Goal: Task Accomplishment & Management: Manage account settings

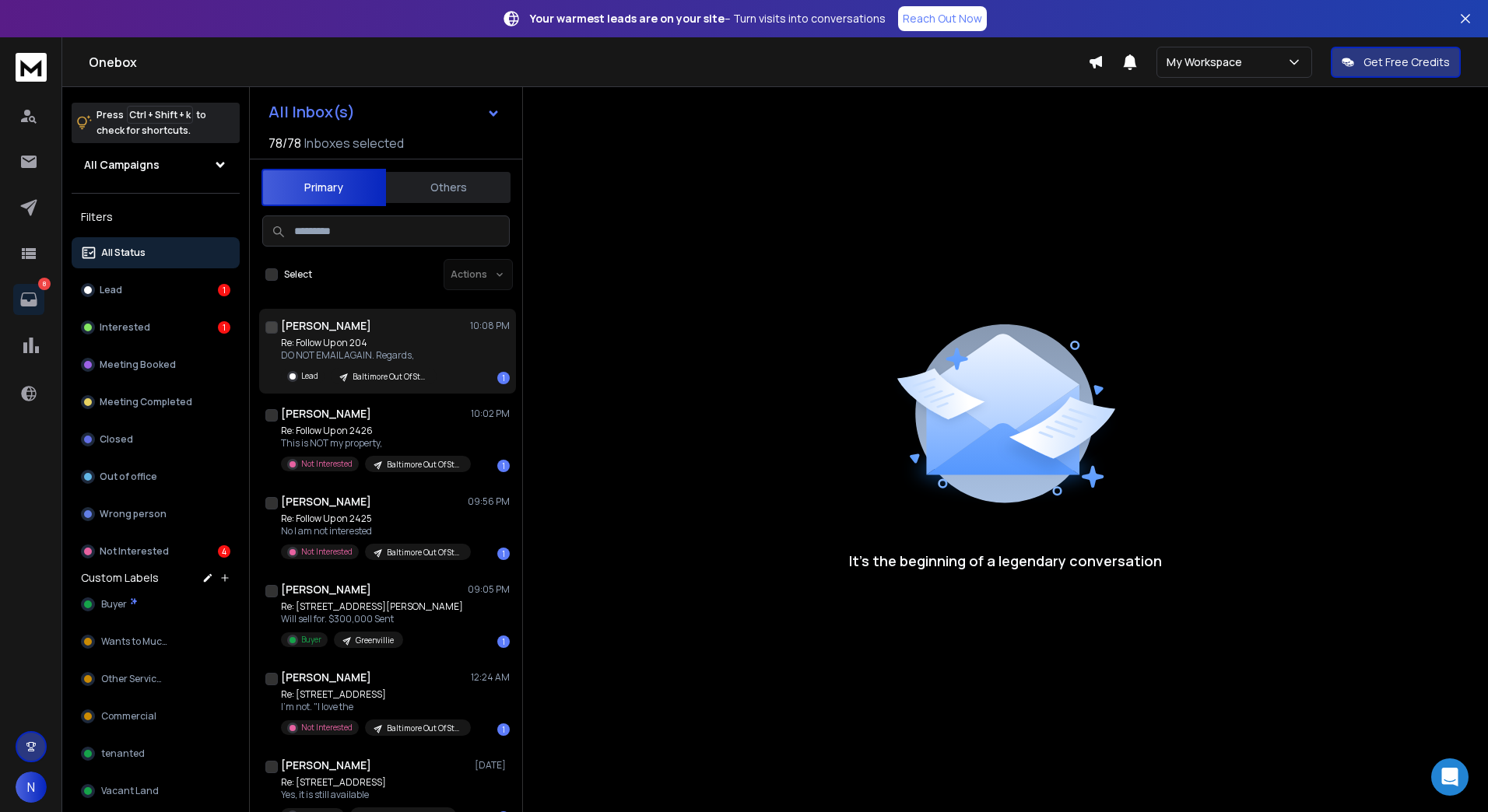
click at [420, 338] on p "Re: Follow Up on 204" at bounding box center [359, 343] width 156 height 13
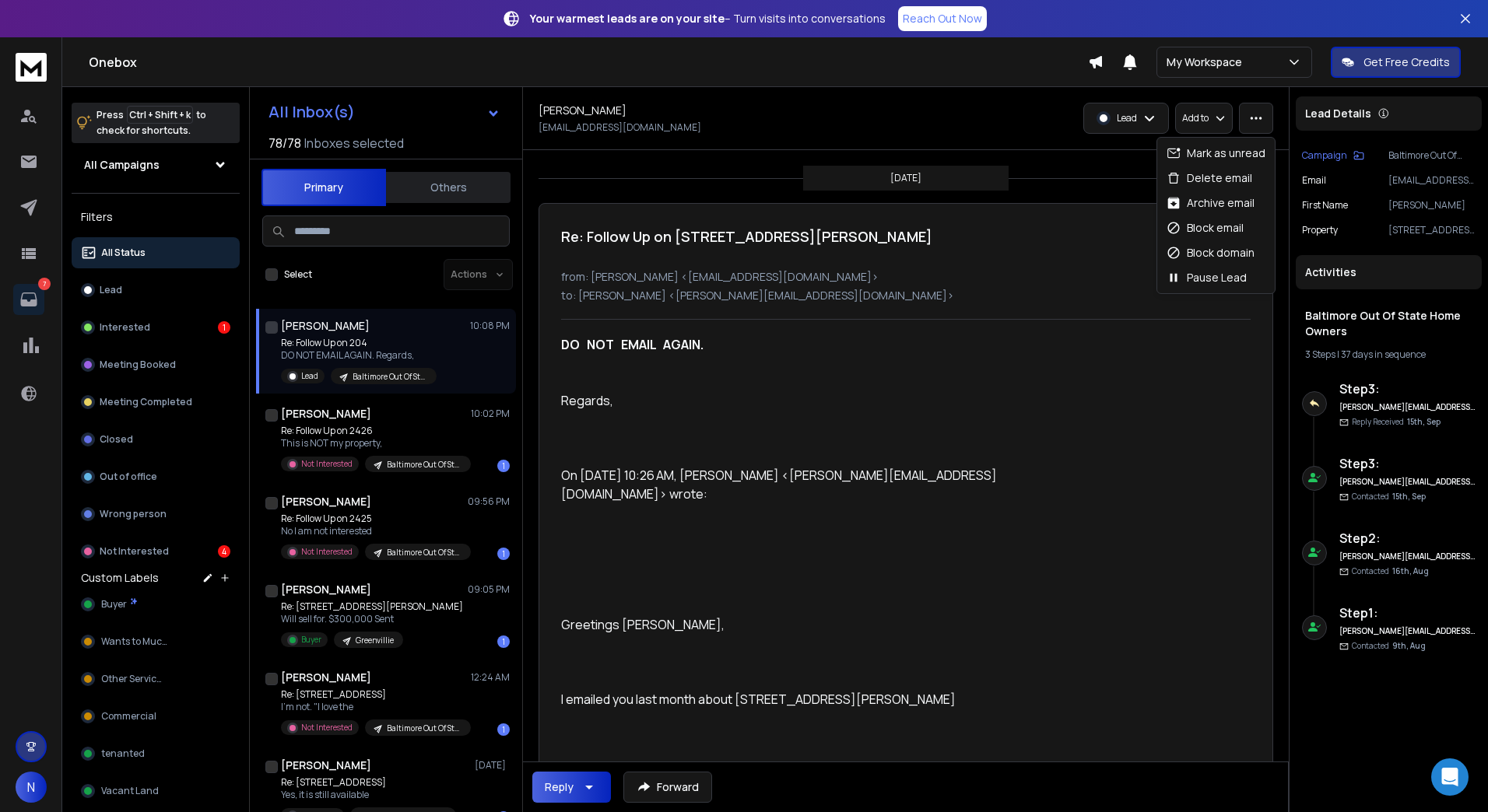
click at [1260, 118] on icon "button" at bounding box center [1256, 117] width 12 height 2
click at [1225, 239] on div "Block email" at bounding box center [1216, 228] width 111 height 25
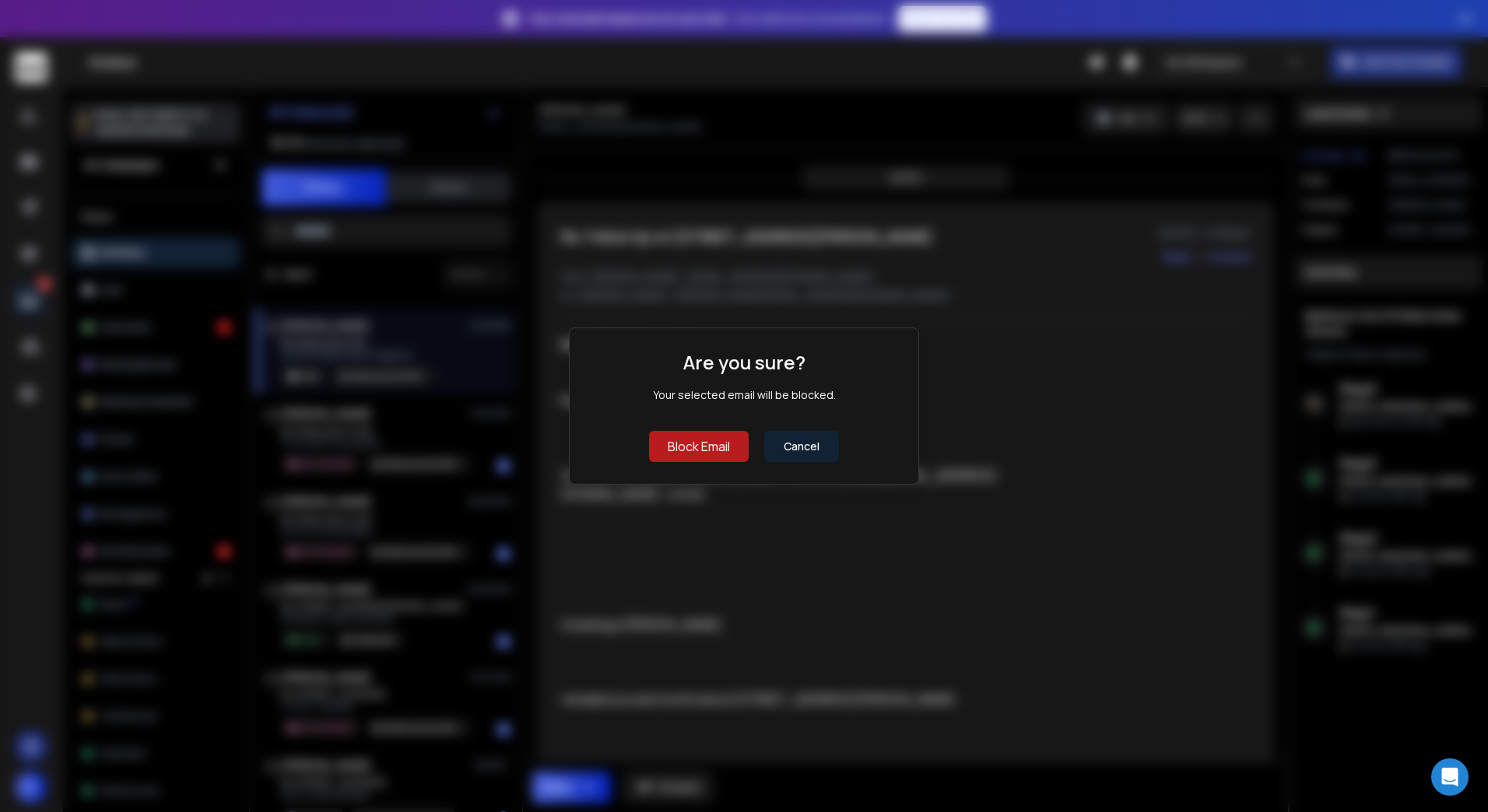
click at [688, 449] on button "Block Email" at bounding box center [699, 447] width 100 height 31
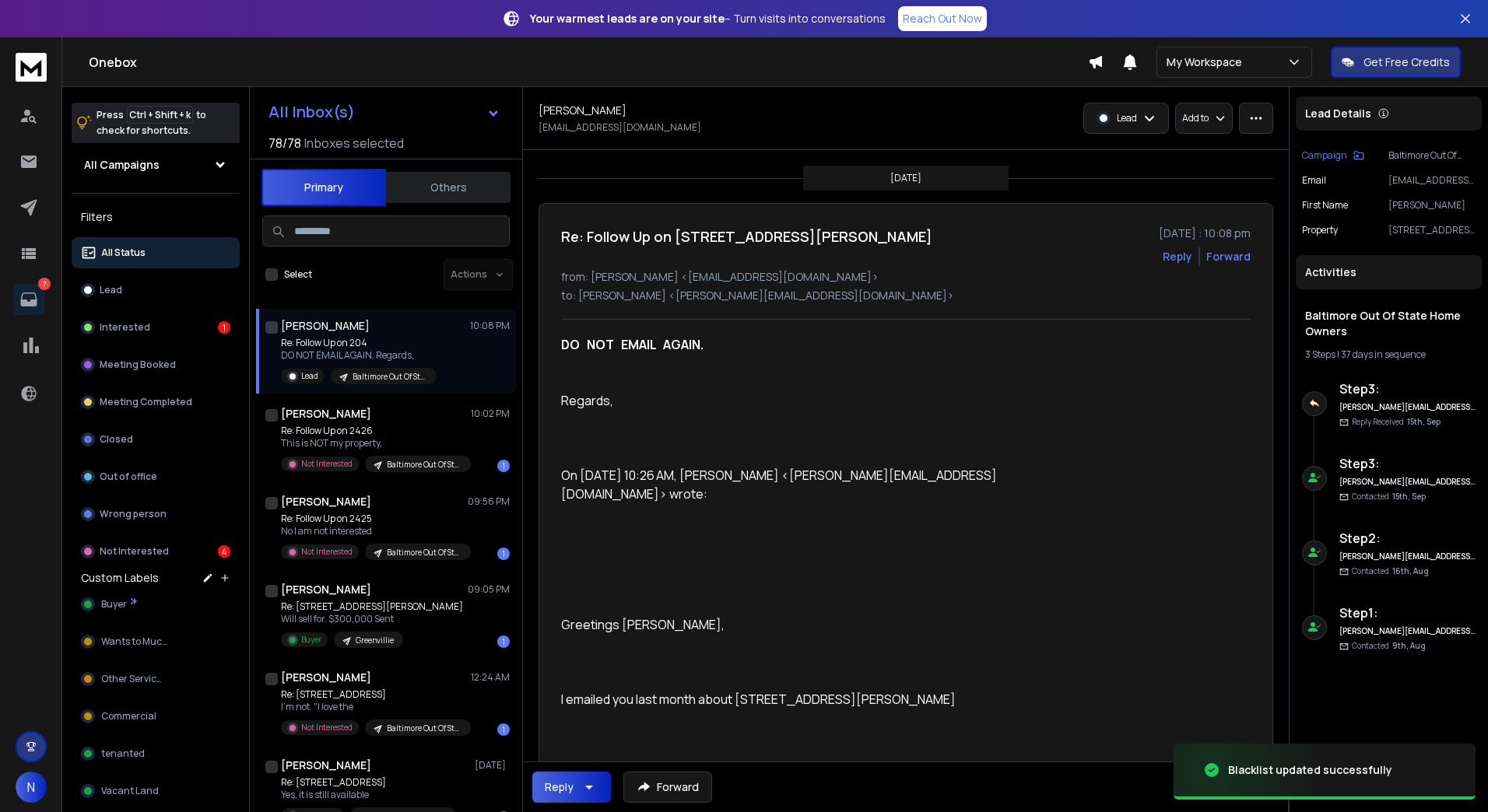
click at [1256, 114] on icon "button" at bounding box center [1256, 118] width 14 height 14
click at [1184, 177] on div "Delete email" at bounding box center [1210, 178] width 85 height 16
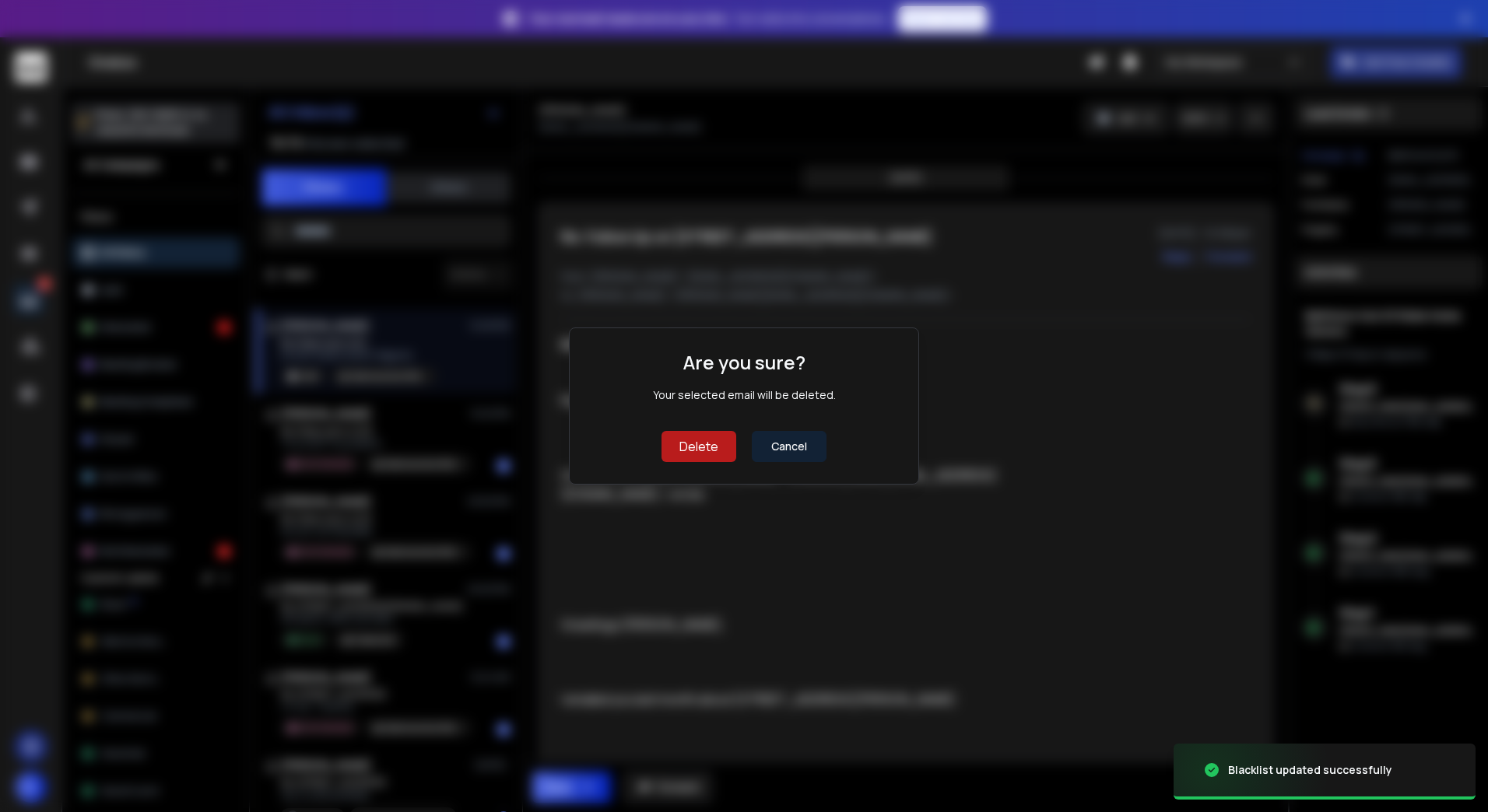
click at [716, 449] on button "Delete" at bounding box center [699, 447] width 75 height 31
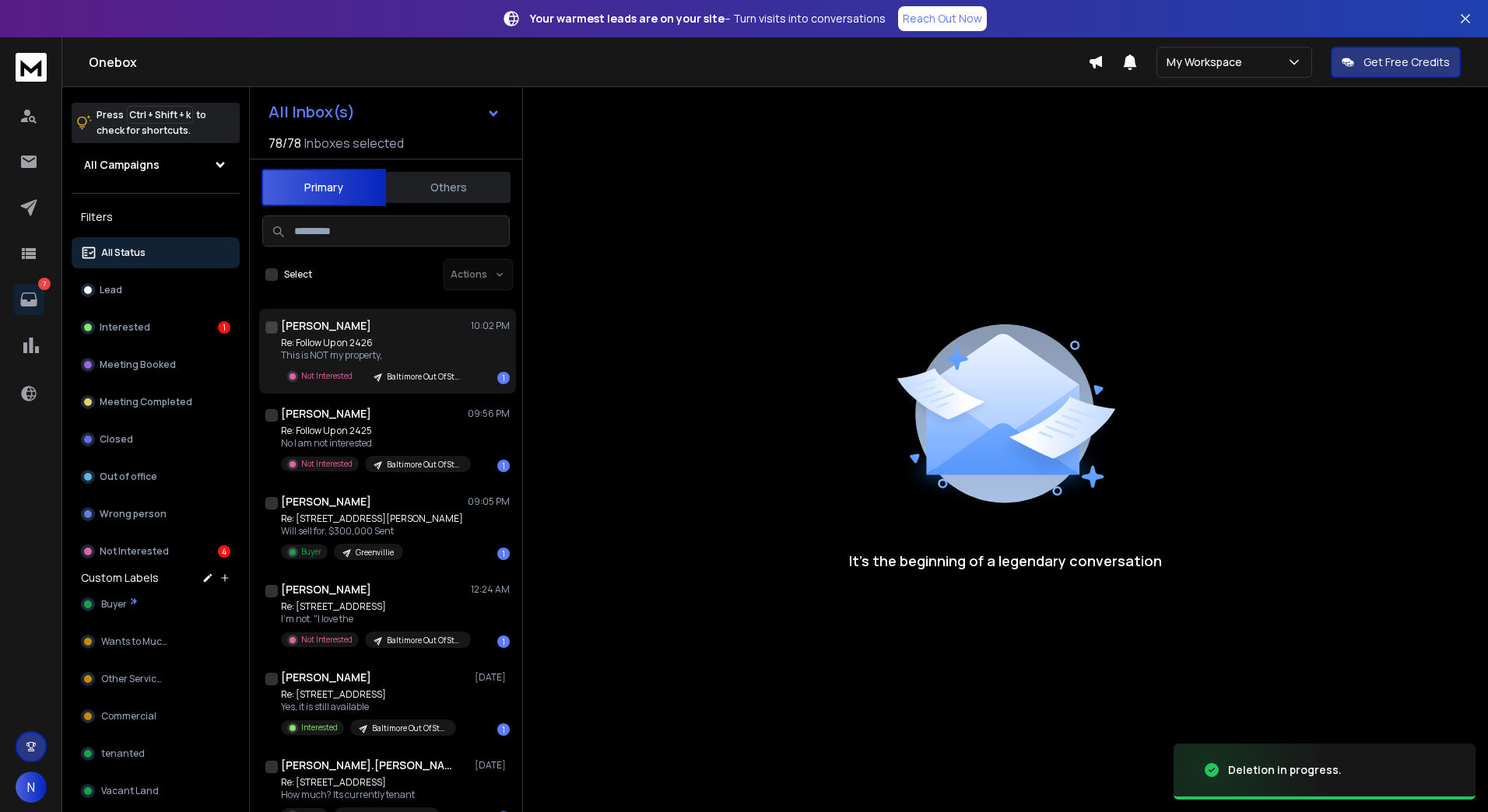
click at [390, 352] on p "This is NOT my property," at bounding box center [374, 356] width 187 height 13
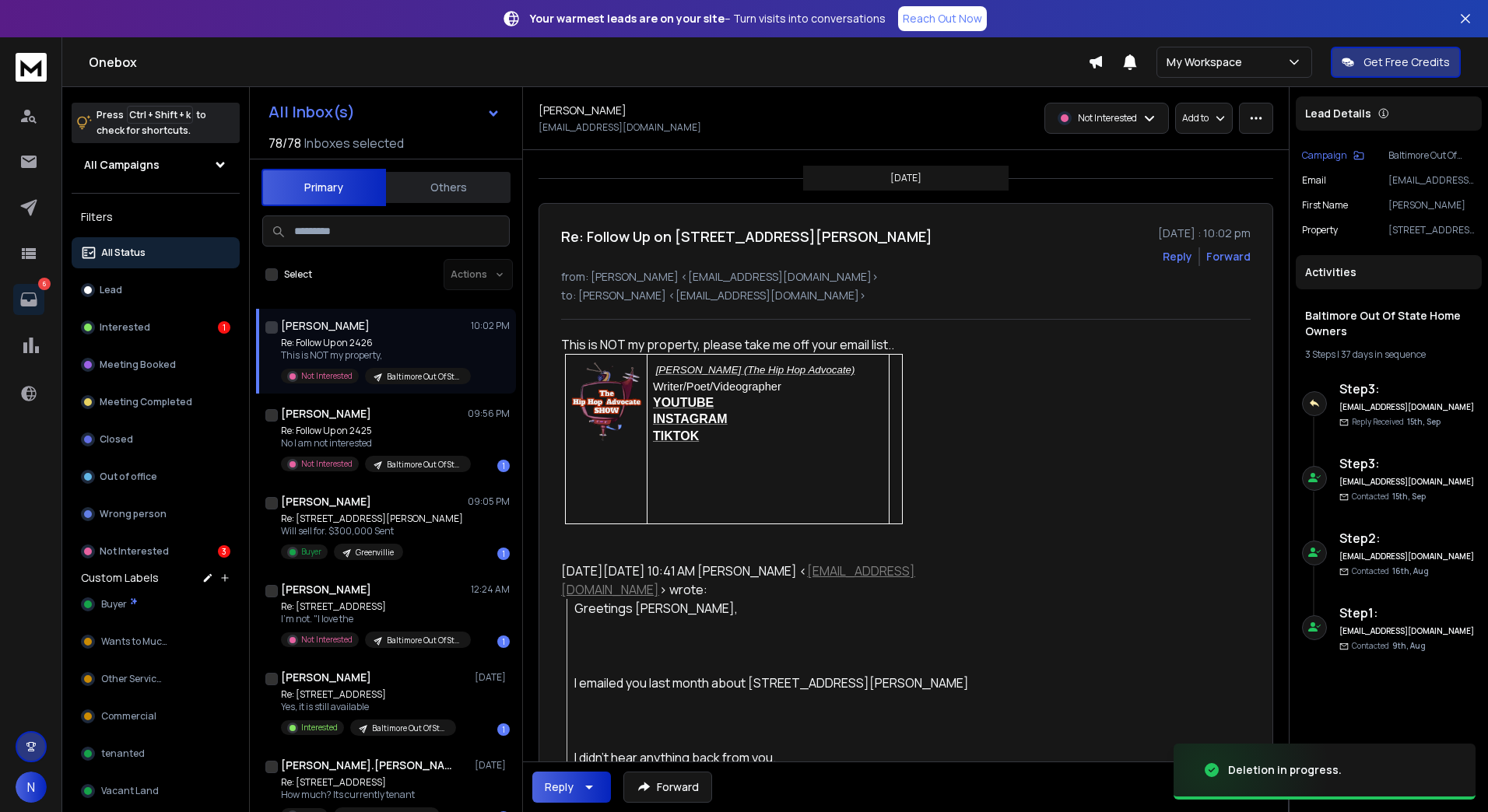
click at [1259, 129] on button "button" at bounding box center [1255, 118] width 34 height 31
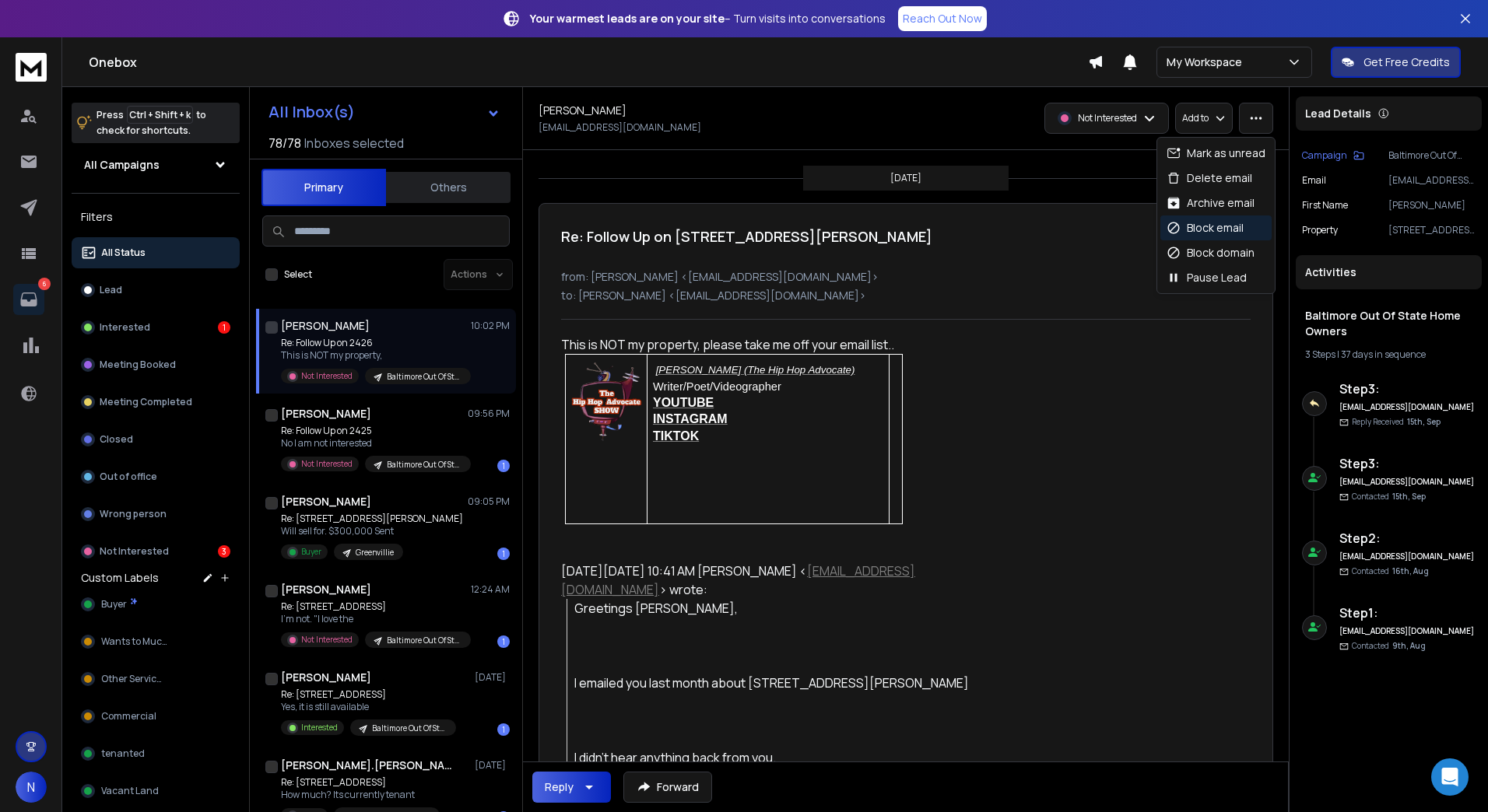
click at [1199, 227] on div "Block email" at bounding box center [1206, 228] width 78 height 16
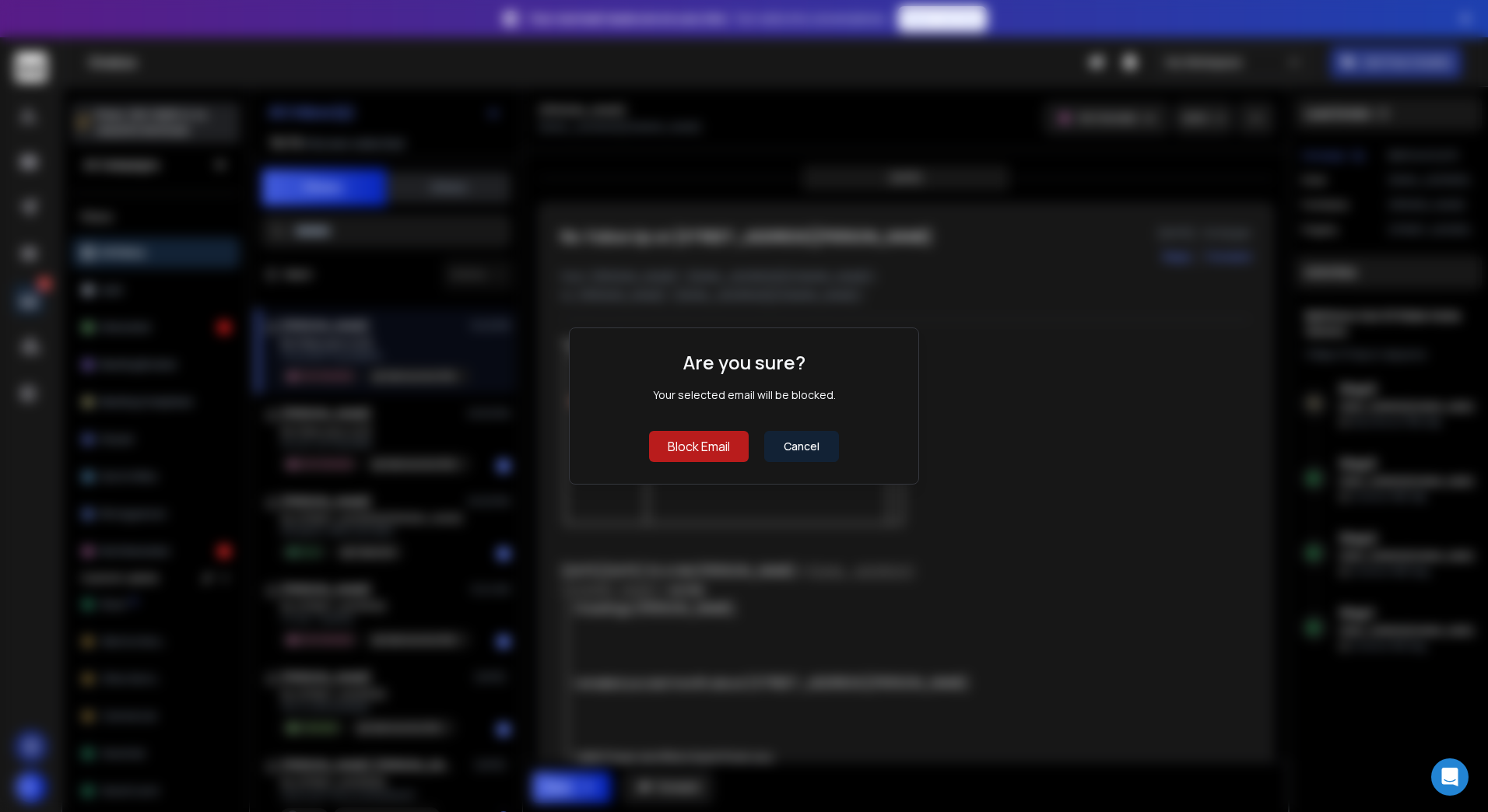
click at [670, 445] on button "Block Email" at bounding box center [699, 447] width 100 height 31
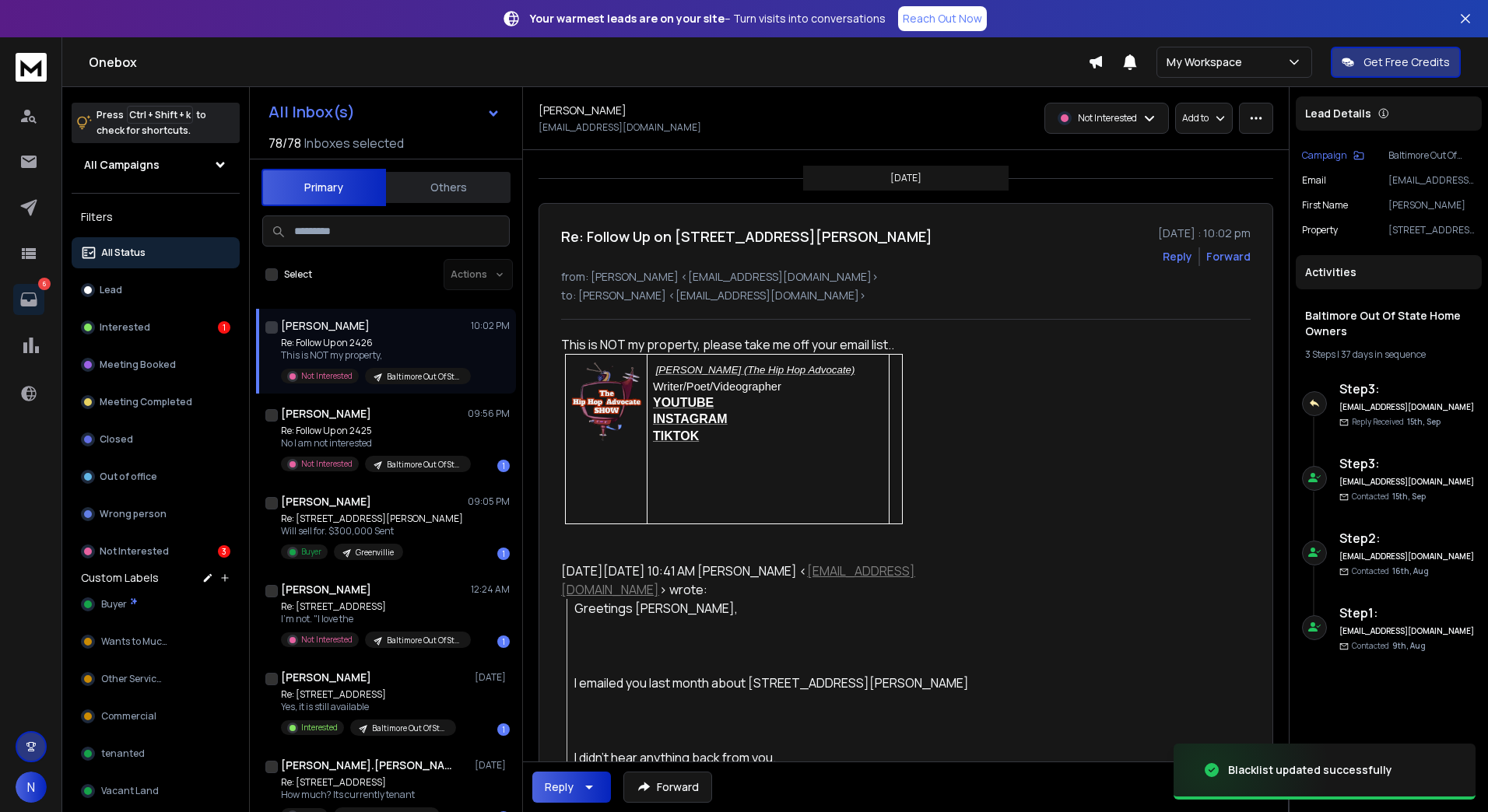
click at [1255, 120] on icon "button" at bounding box center [1256, 118] width 14 height 14
click at [1220, 181] on div "Delete email" at bounding box center [1210, 178] width 85 height 16
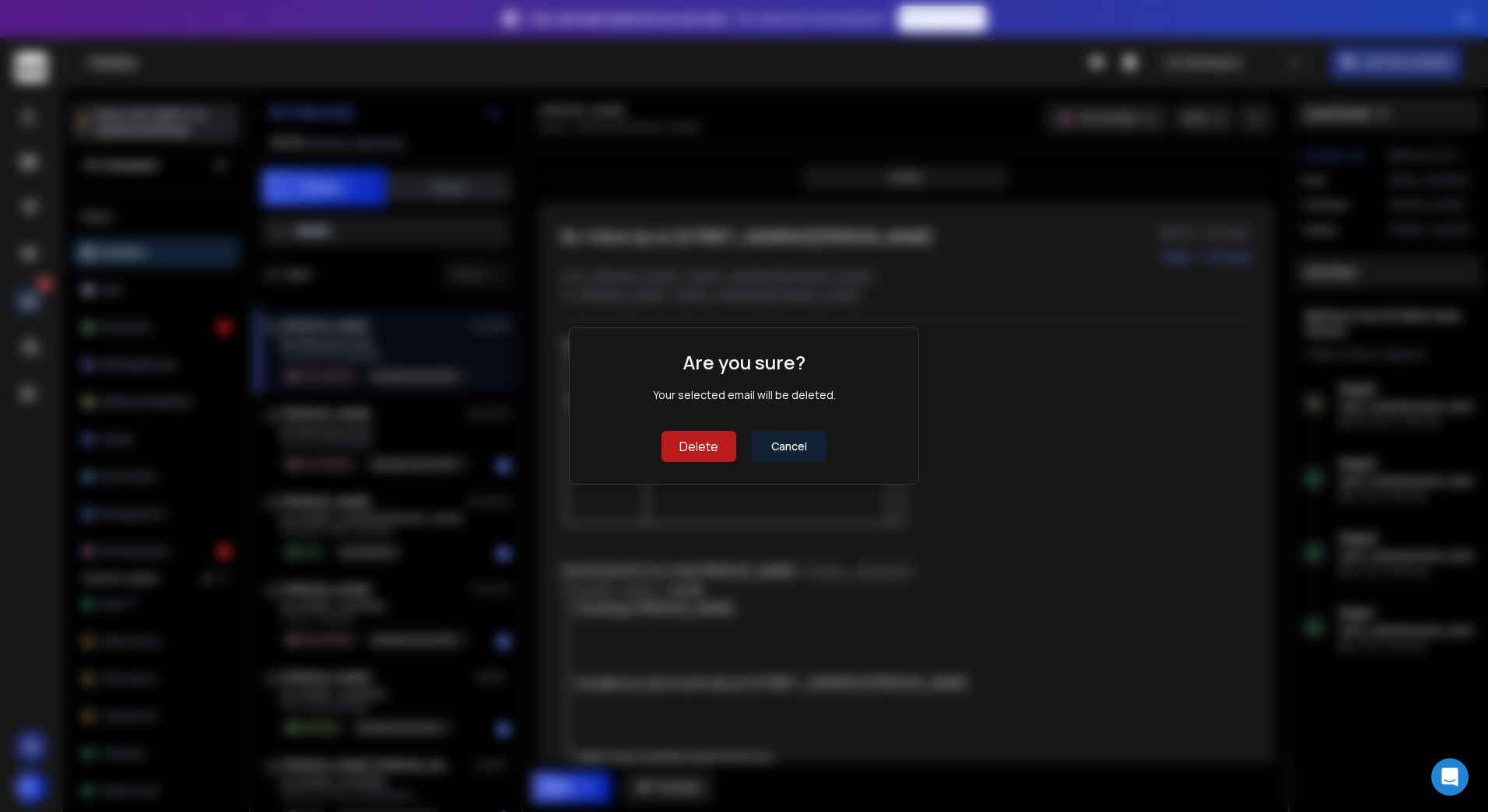
click at [720, 448] on button "Delete" at bounding box center [699, 447] width 75 height 31
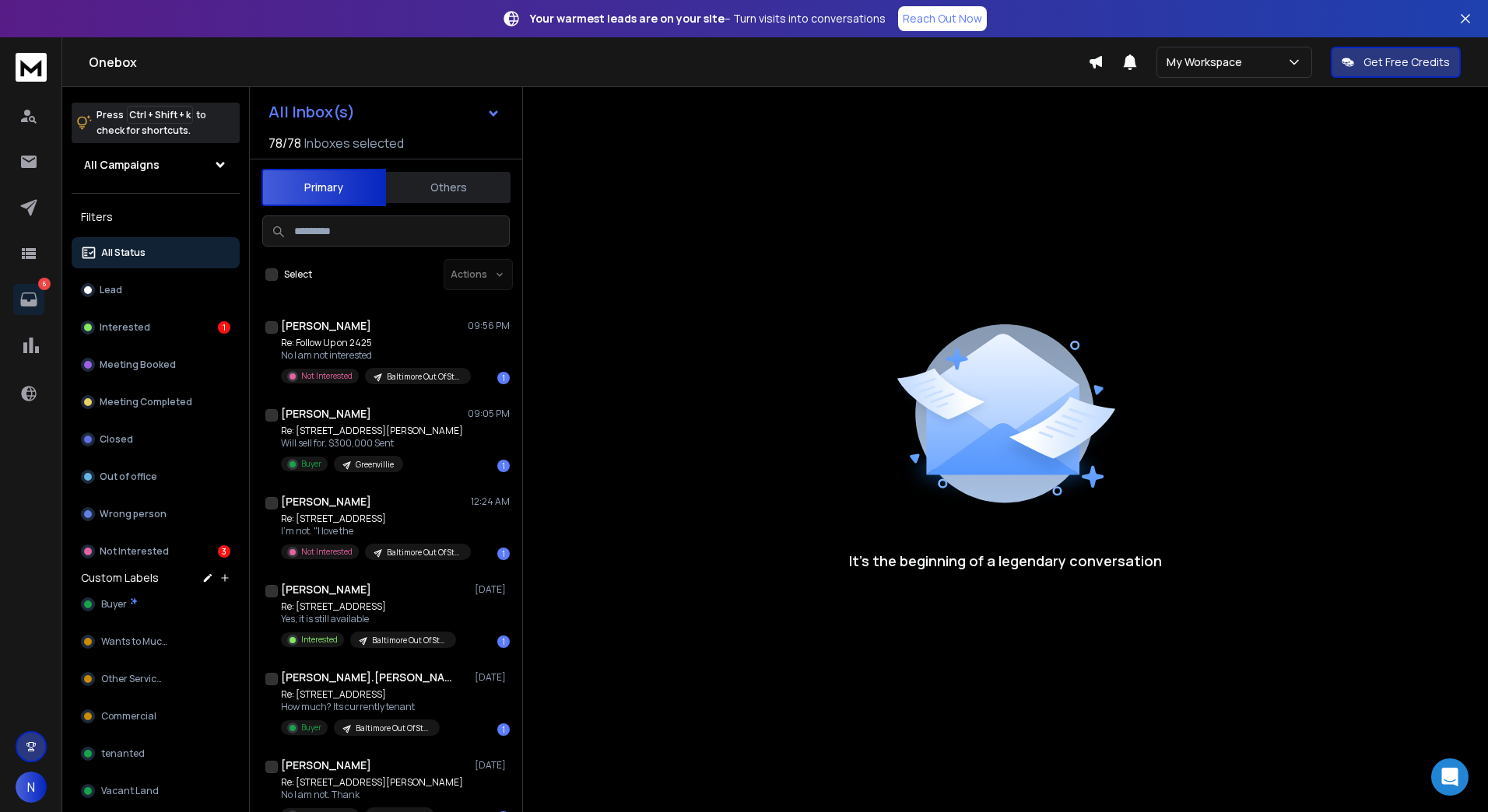
click at [1317, 251] on div "It’s the beginning of a legendary conversation" at bounding box center [1006, 432] width 966 height 690
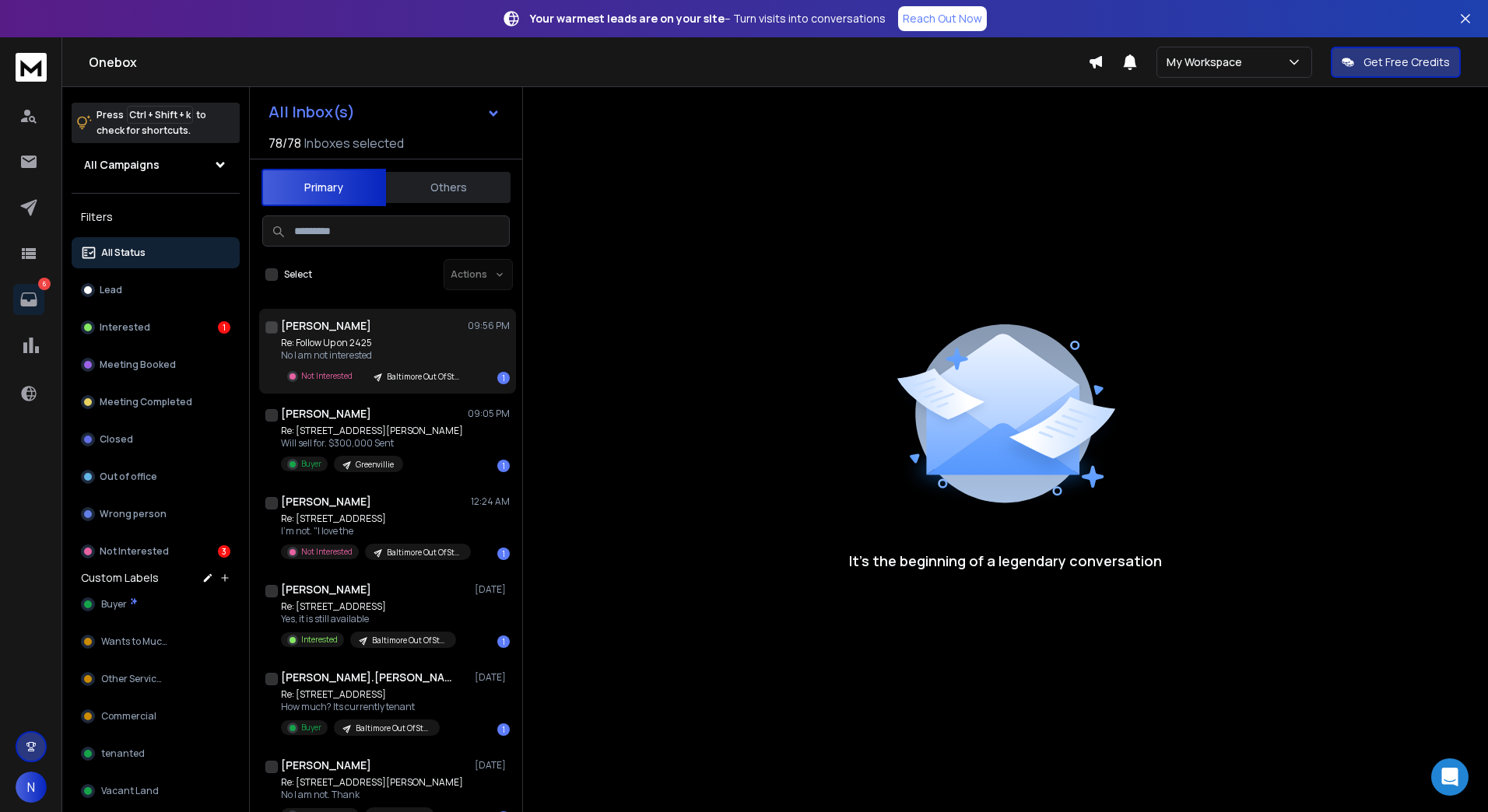
click at [446, 348] on p "Re: Follow Up on 2425" at bounding box center [374, 343] width 187 height 13
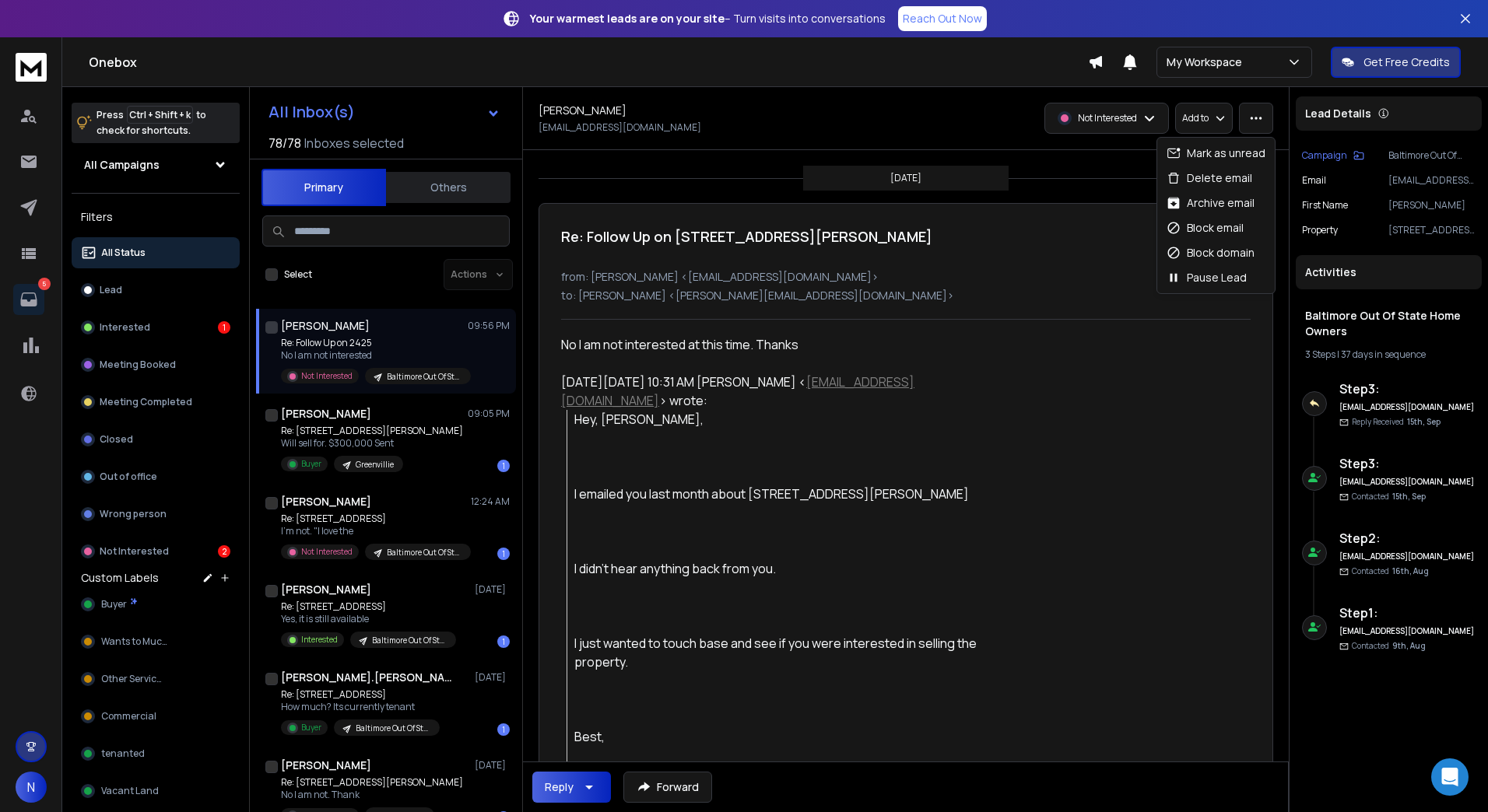
click at [1259, 113] on icon "button" at bounding box center [1256, 118] width 14 height 14
click at [1228, 172] on div "Delete email" at bounding box center [1210, 178] width 85 height 16
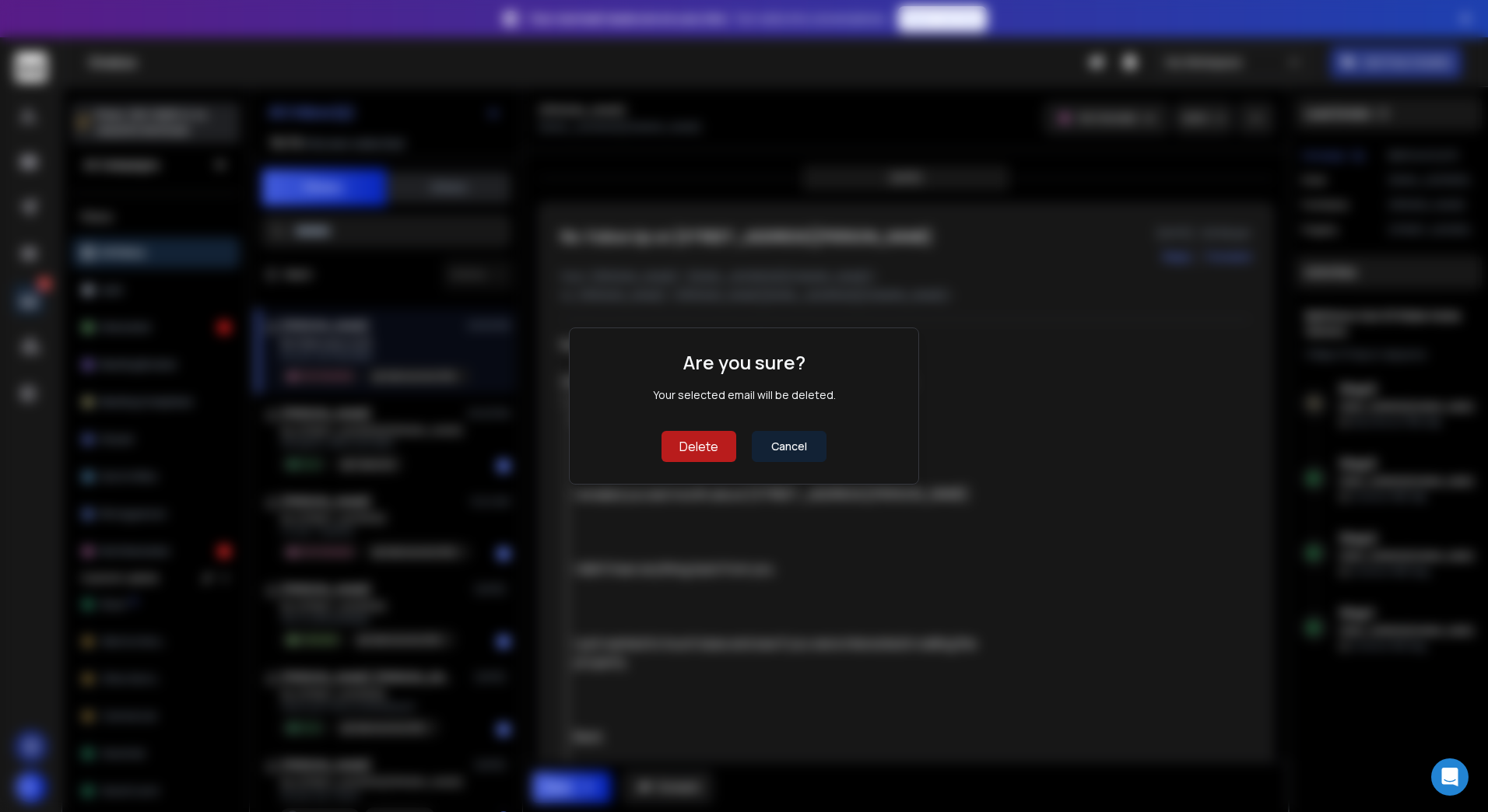
click at [719, 452] on button "Delete" at bounding box center [699, 447] width 75 height 31
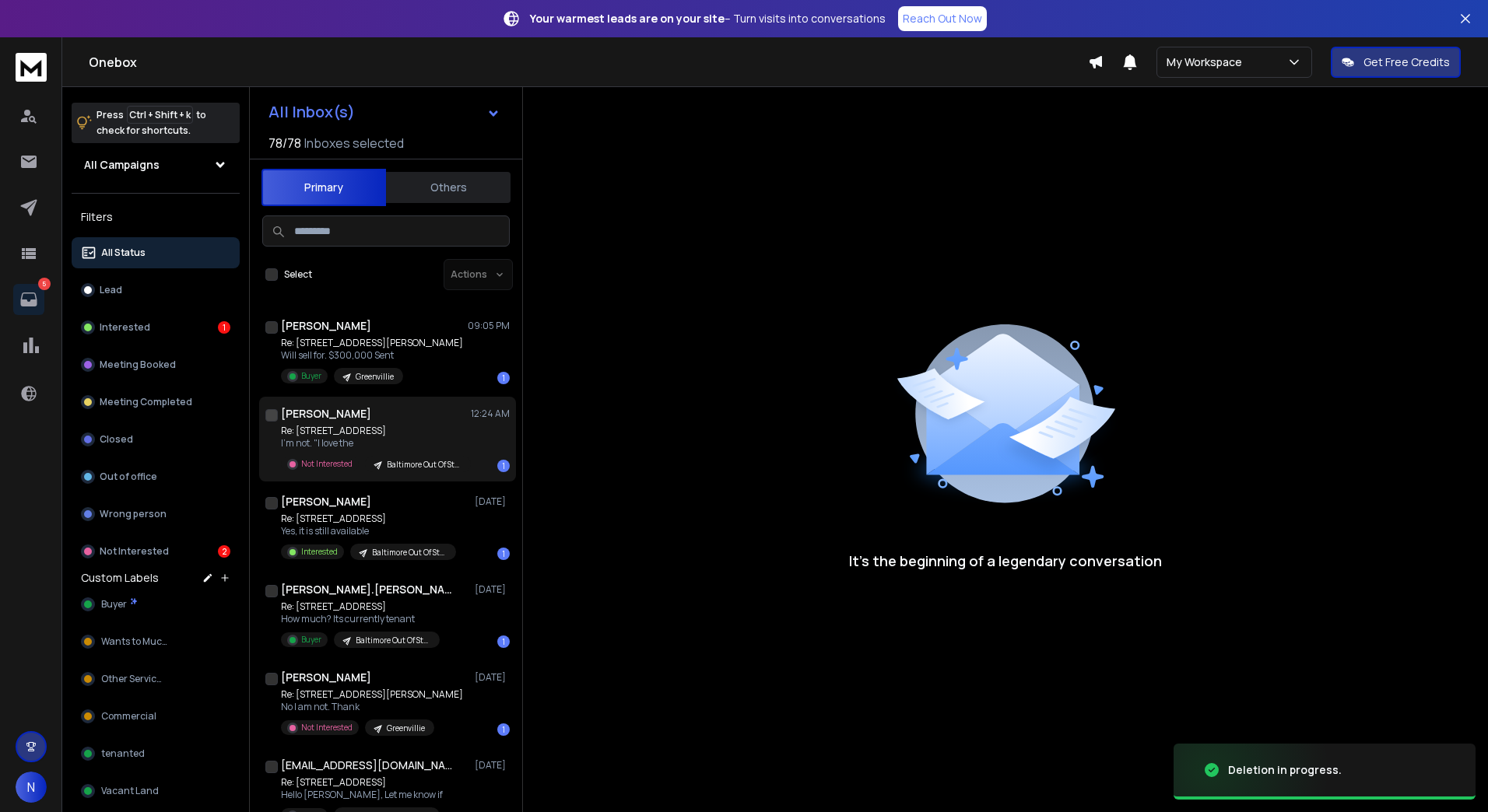
click at [441, 441] on p "I'm not. "I love the" at bounding box center [374, 443] width 187 height 13
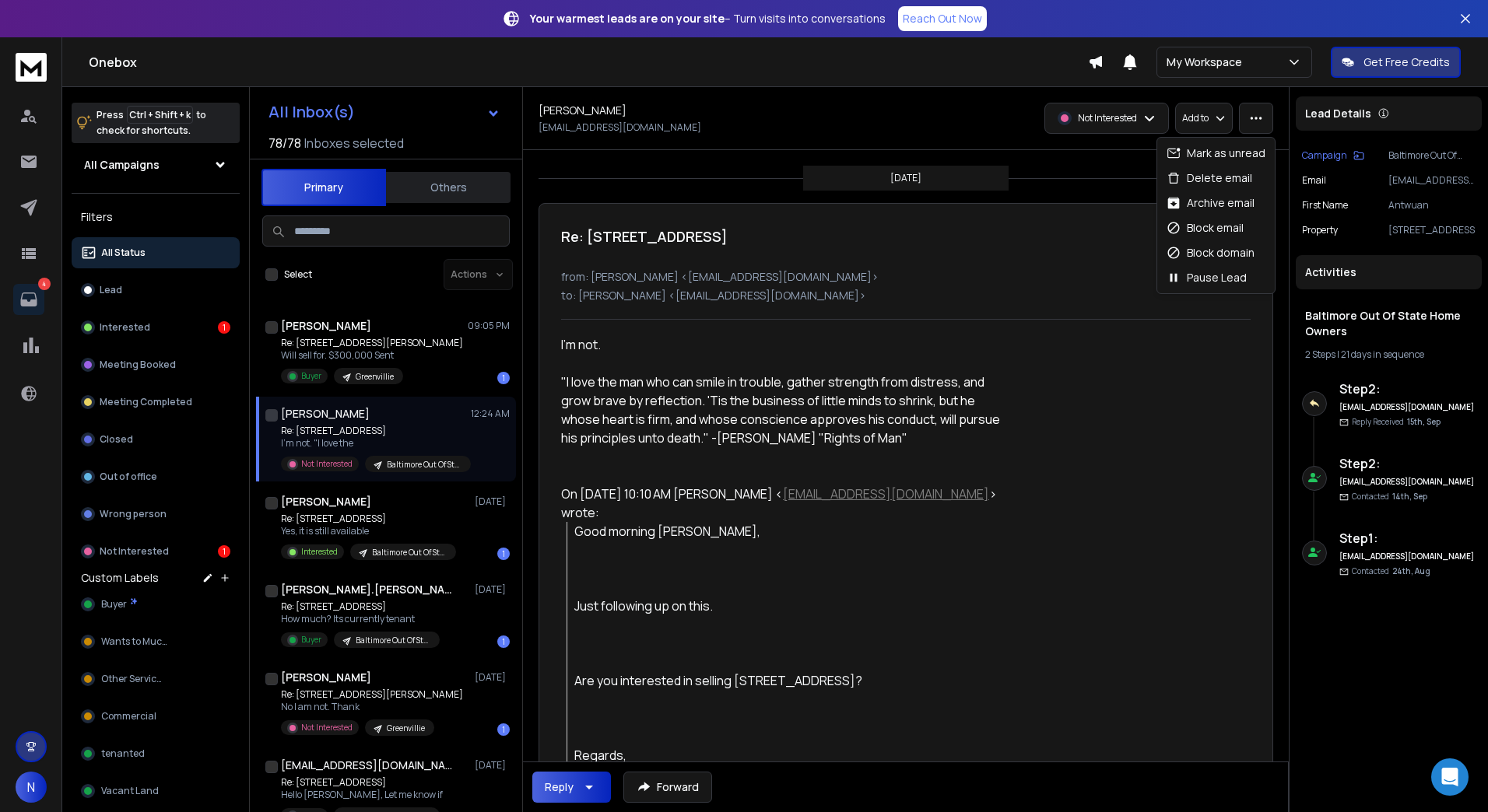
click at [1251, 128] on button "button" at bounding box center [1255, 118] width 34 height 31
click at [1239, 175] on div "Delete email" at bounding box center [1210, 178] width 85 height 16
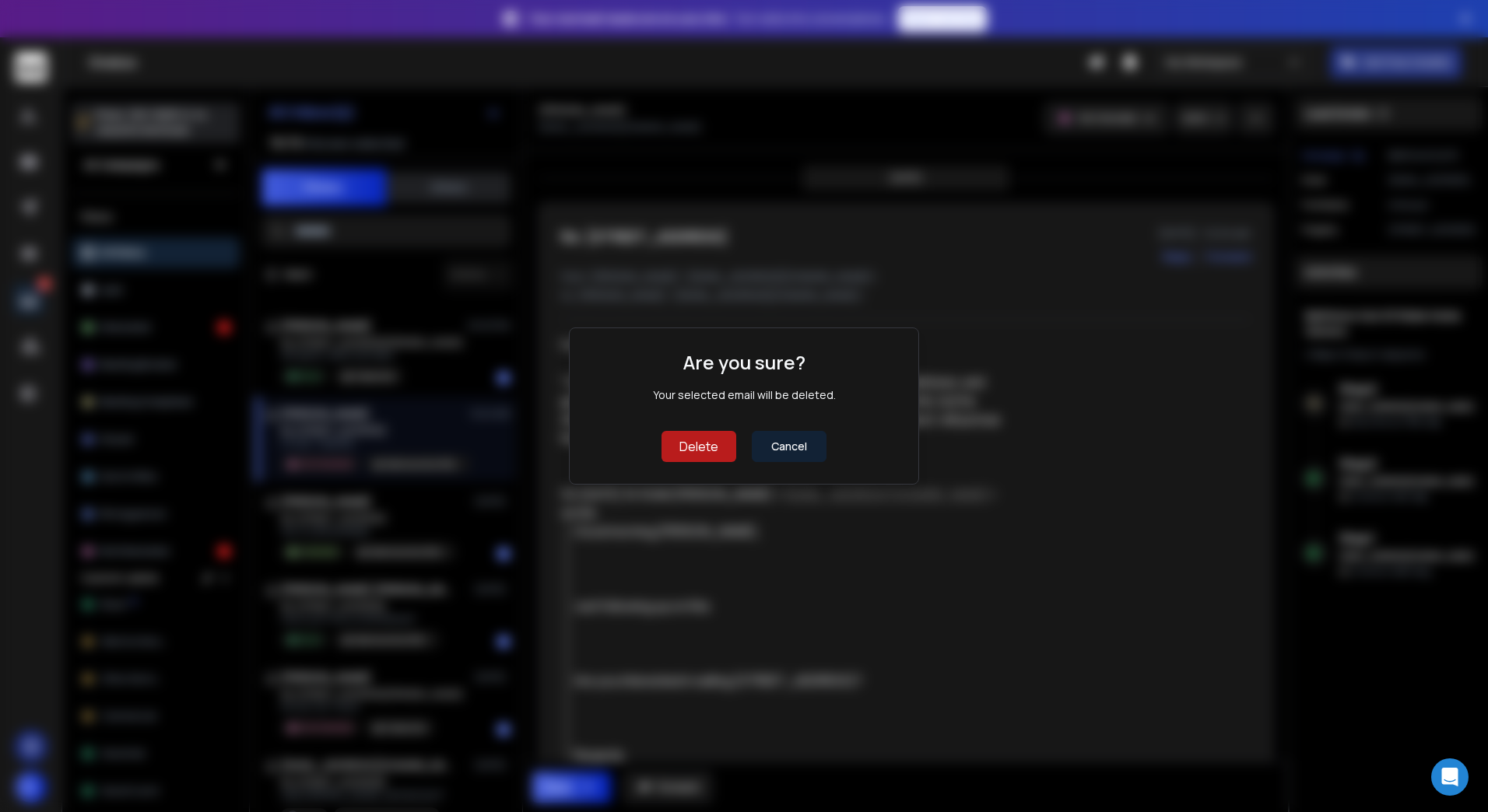
click at [695, 453] on button "Delete" at bounding box center [699, 447] width 75 height 31
